Goal: Task Accomplishment & Management: Manage account settings

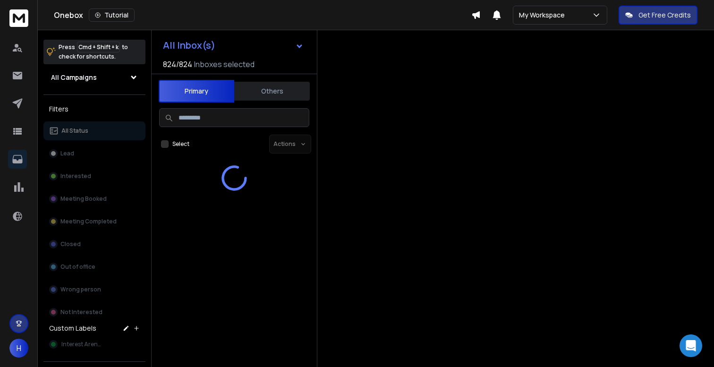
click at [192, 88] on button "Primary" at bounding box center [197, 91] width 76 height 23
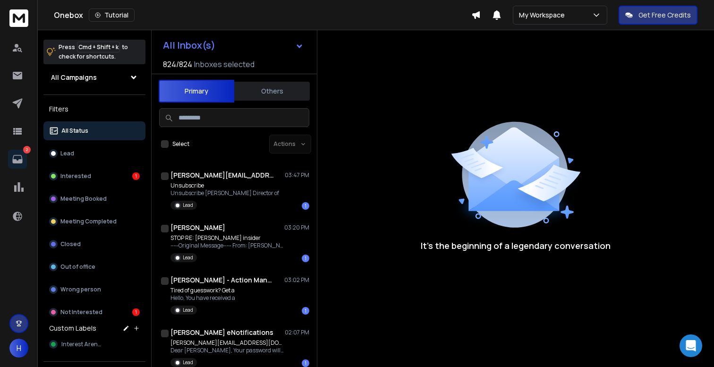
click at [256, 101] on button "Others" at bounding box center [272, 91] width 76 height 21
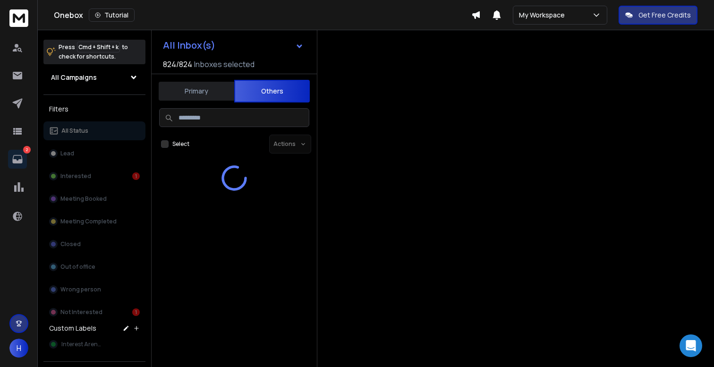
click at [213, 100] on button "Primary" at bounding box center [197, 91] width 76 height 21
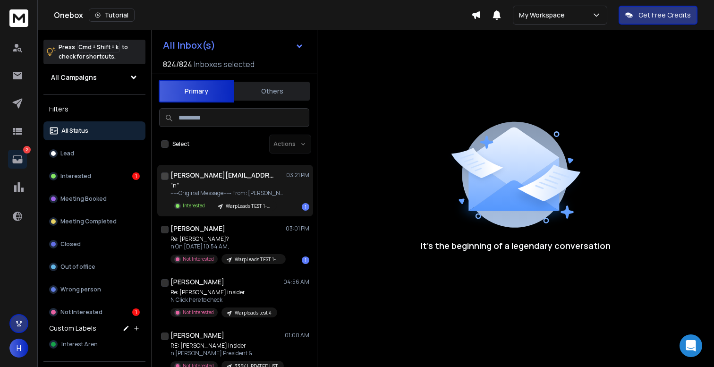
drag, startPoint x: 215, startPoint y: 111, endPoint x: 239, endPoint y: 197, distance: 89.2
click at [239, 197] on div ""n" -----Original Message----- From: [PERSON_NAME] Interested WarpLeads TEST 1-…" at bounding box center [226, 196] width 113 height 29
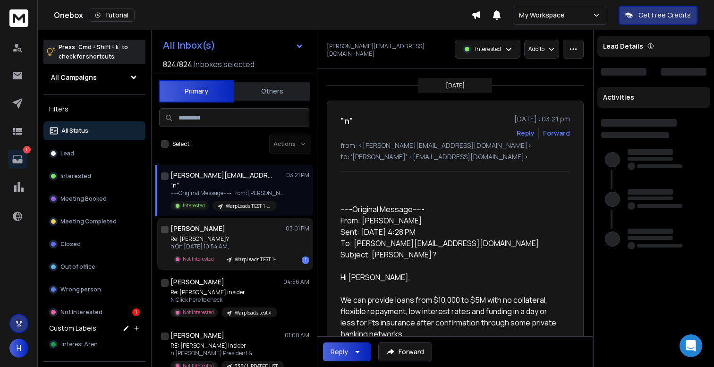
click at [239, 253] on div "Re: [PERSON_NAME]? n On [DATE] 10:54 AM, Not Interested WarpLeads TEST 1-10 EMP…" at bounding box center [227, 249] width 115 height 29
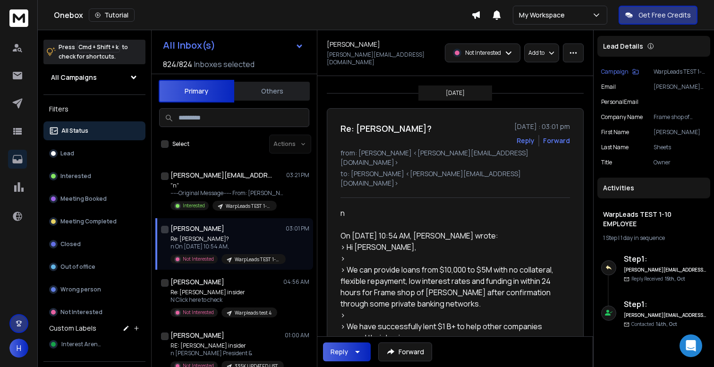
click at [261, 102] on div "Primary Others Select Actions [PERSON_NAME][EMAIL_ADDRESS][DOMAIN_NAME] 03:21 P…" at bounding box center [233, 258] width 165 height 353
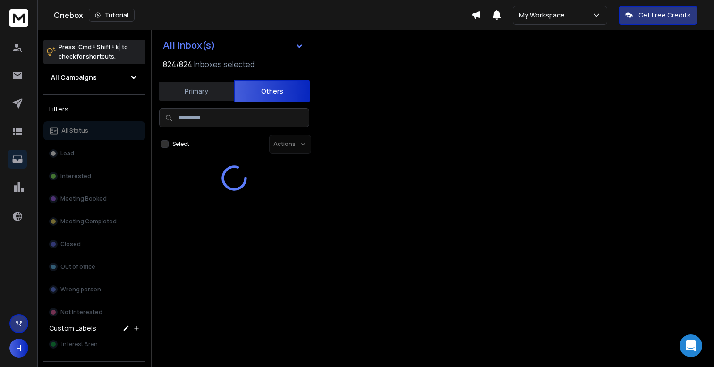
click at [250, 100] on button "Others" at bounding box center [272, 91] width 76 height 23
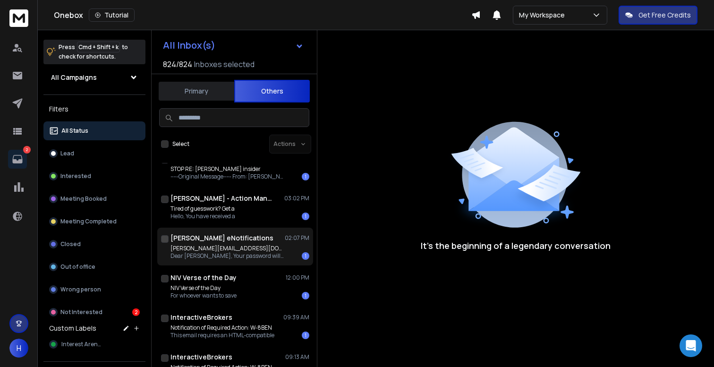
click at [247, 255] on p "Dear [PERSON_NAME], Your password will expire" at bounding box center [226, 256] width 113 height 8
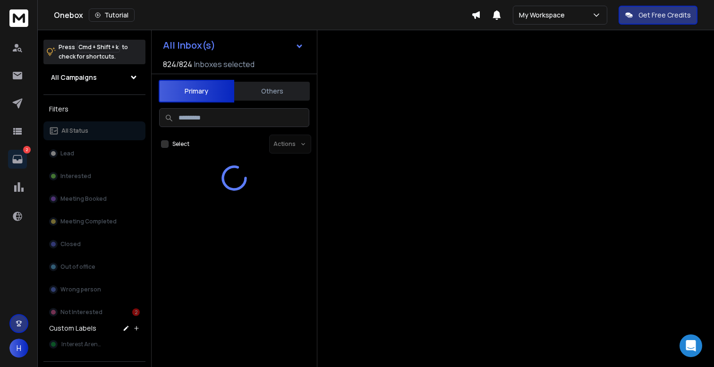
click at [204, 101] on button "Primary" at bounding box center [197, 91] width 76 height 23
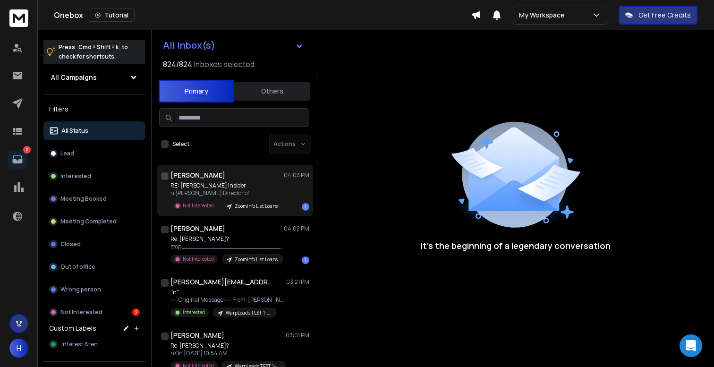
click at [223, 195] on p "n [PERSON_NAME] Director of" at bounding box center [226, 193] width 113 height 8
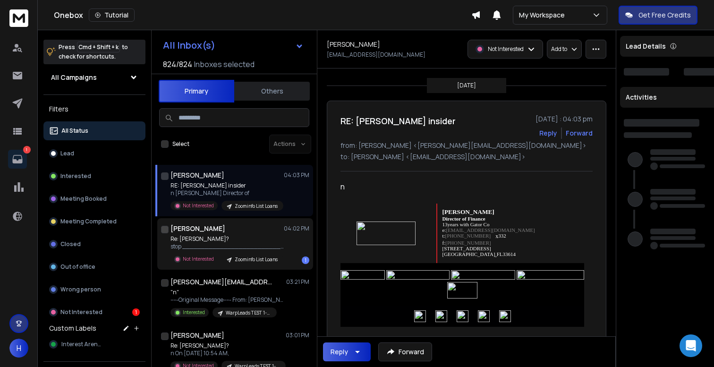
click at [232, 232] on div "[PERSON_NAME] 04:02 PM" at bounding box center [239, 228] width 139 height 9
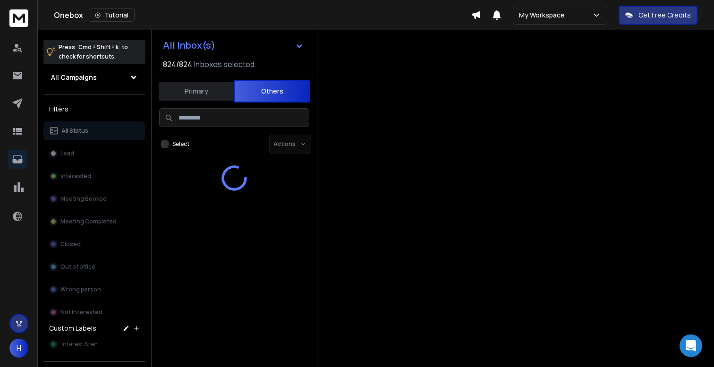
click at [258, 81] on button "Others" at bounding box center [272, 91] width 76 height 23
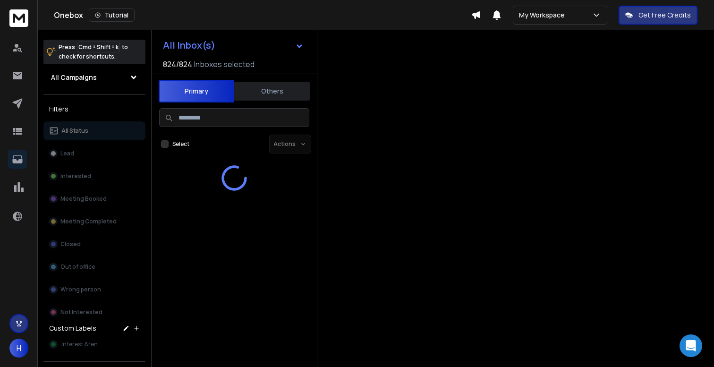
click at [214, 84] on button "Primary" at bounding box center [197, 91] width 76 height 23
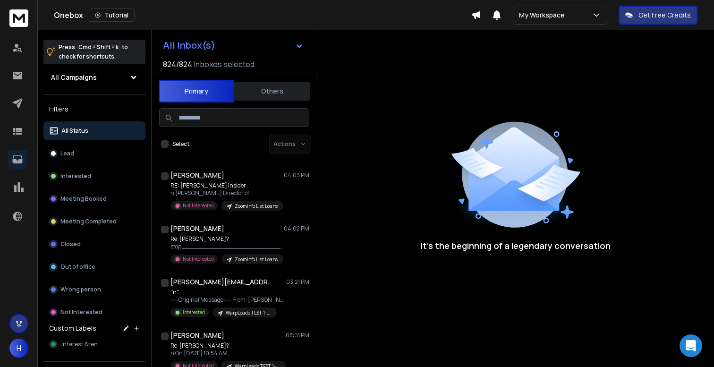
click at [270, 92] on button "Others" at bounding box center [272, 91] width 76 height 21
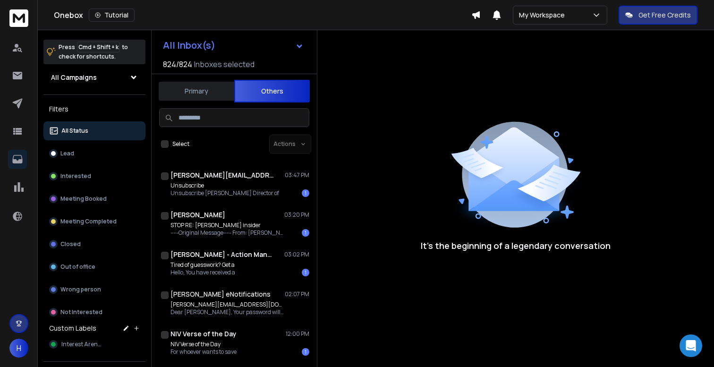
click at [205, 91] on button "Primary" at bounding box center [197, 91] width 76 height 21
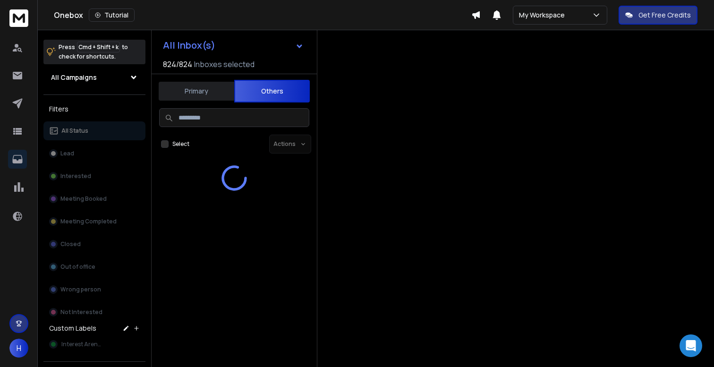
click at [254, 92] on button "Others" at bounding box center [272, 91] width 76 height 23
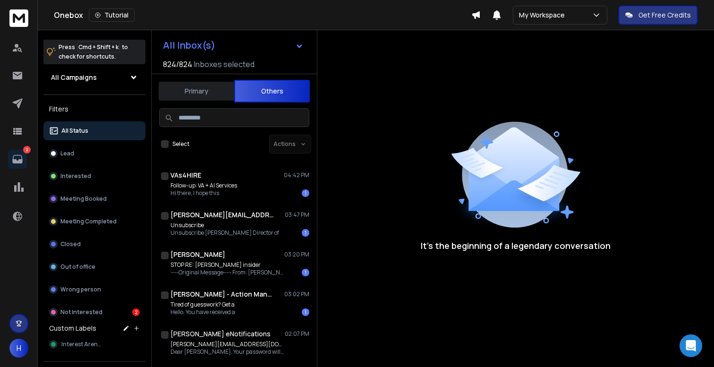
click at [212, 87] on button "Primary" at bounding box center [197, 91] width 76 height 21
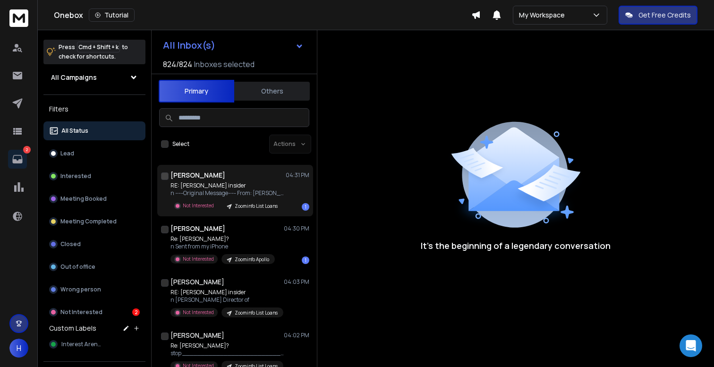
click at [261, 174] on div "[PERSON_NAME] 04:31 PM" at bounding box center [239, 174] width 139 height 9
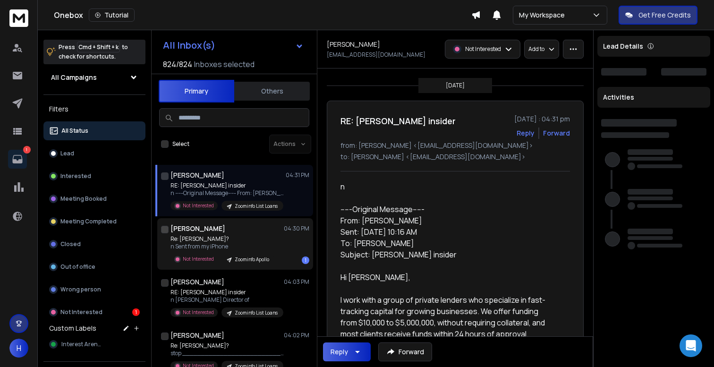
click at [252, 239] on p "Re: [PERSON_NAME]?" at bounding box center [222, 239] width 104 height 8
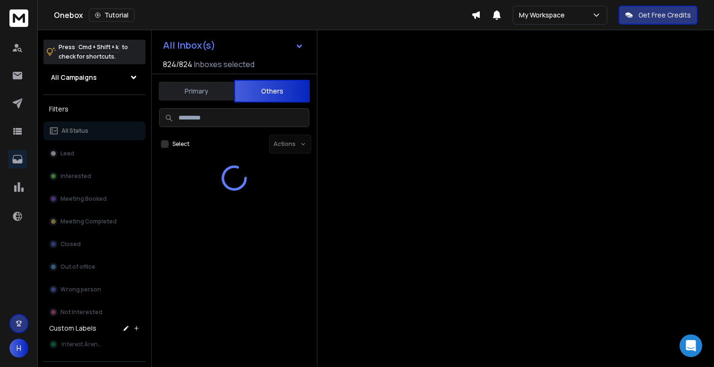
click at [265, 90] on button "Others" at bounding box center [272, 91] width 76 height 23
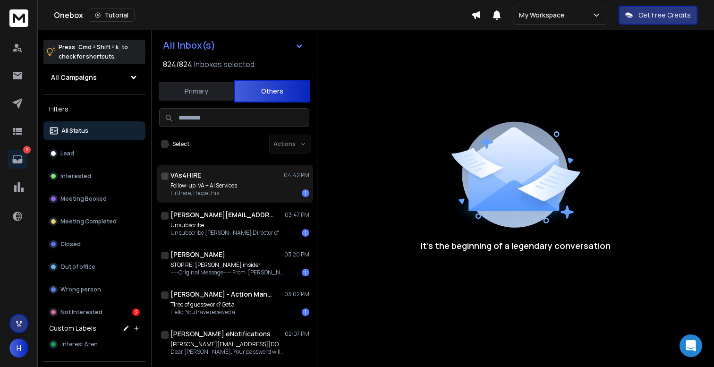
click at [217, 175] on div "VAs4HIRE 04:42 PM" at bounding box center [239, 174] width 139 height 9
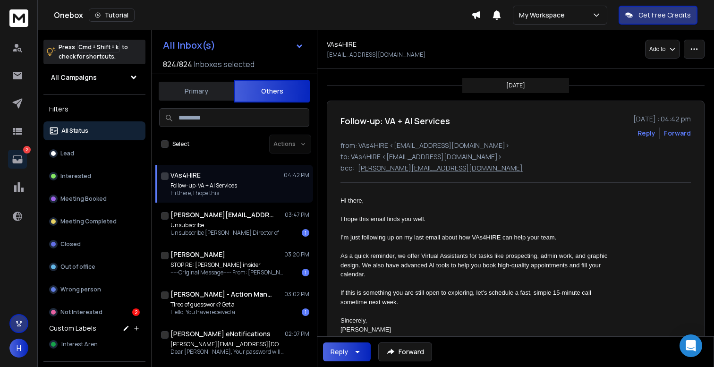
click at [218, 76] on div "All Inbox(s) 824 / 824 Inboxes selected Primary Others Select Actions VAs4HIRE …" at bounding box center [233, 213] width 165 height 367
click at [203, 77] on div "All Inbox(s) 824 / 824 Inboxes selected Primary Others Select Actions VAs4HIRE …" at bounding box center [233, 213] width 165 height 367
click at [198, 79] on div "All Inbox(s) 824 / 824 Inboxes selected Primary Others Select Actions VAs4HIRE …" at bounding box center [233, 213] width 165 height 367
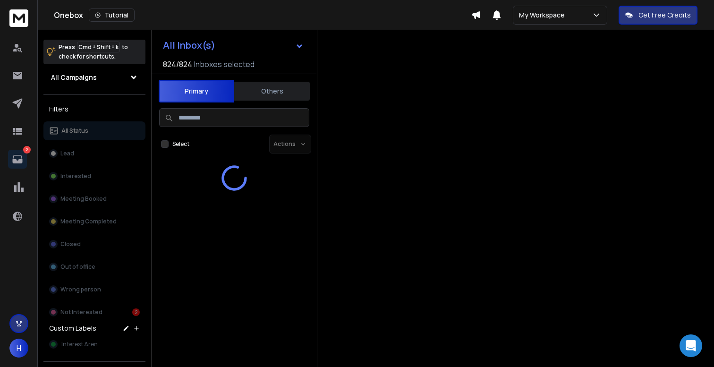
click at [198, 85] on button "Primary" at bounding box center [197, 91] width 76 height 23
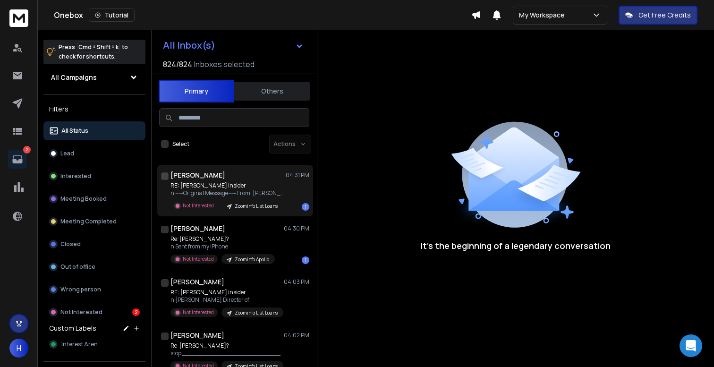
click at [249, 210] on div "Zoominfo List Loans" at bounding box center [252, 206] width 62 height 10
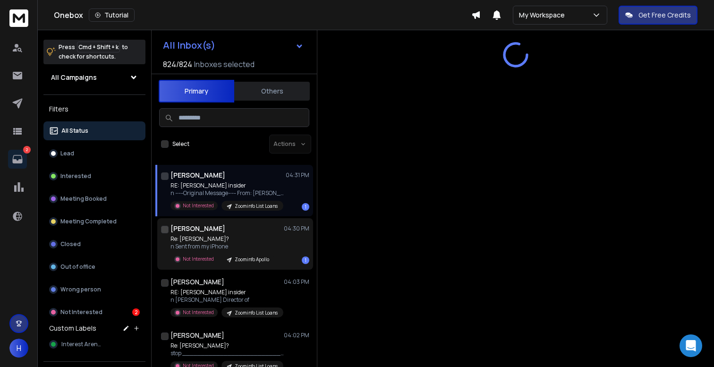
click at [247, 246] on p "n Sent from my iPhone" at bounding box center [222, 247] width 104 height 8
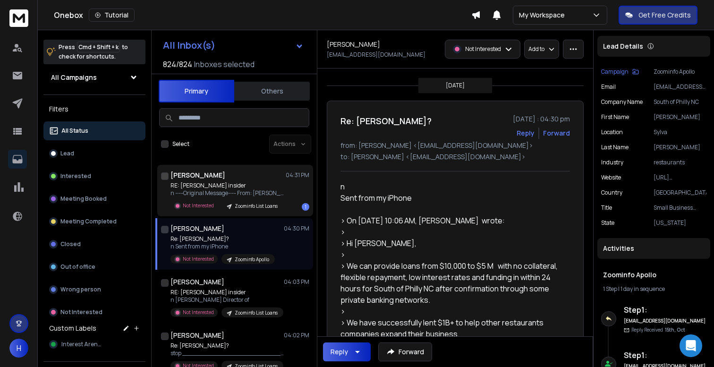
click at [248, 199] on div "RE: [PERSON_NAME] insider n -----Original Message----- From: [PERSON_NAME] Not …" at bounding box center [226, 196] width 113 height 29
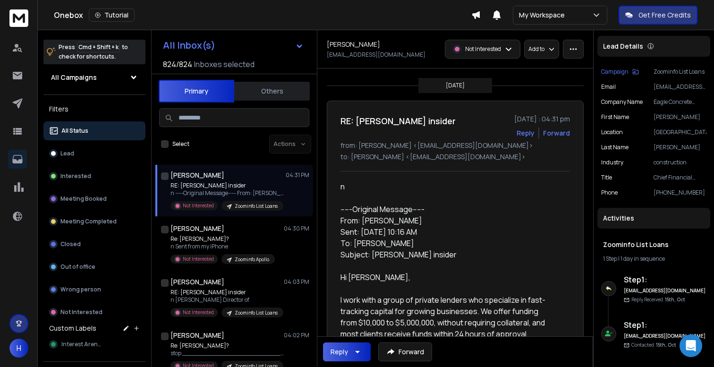
click at [253, 83] on button "Others" at bounding box center [272, 91] width 76 height 21
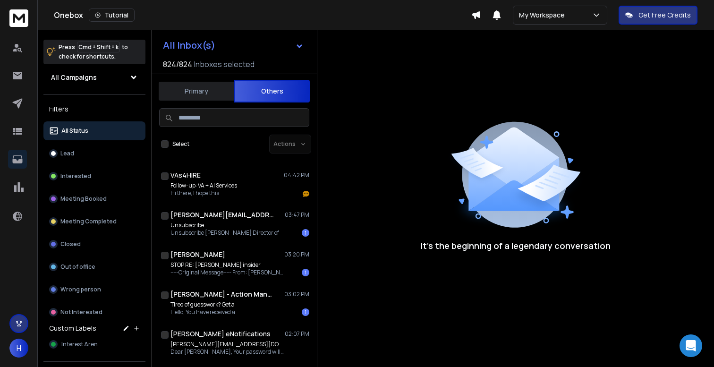
click at [210, 89] on button "Primary" at bounding box center [197, 91] width 76 height 21
